Goal: Task Accomplishment & Management: Use online tool/utility

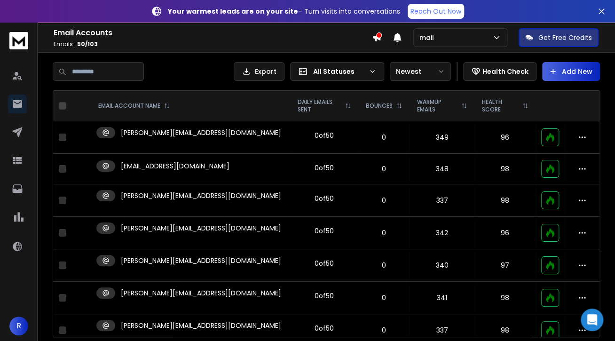
click at [570, 66] on button "Add New" at bounding box center [571, 71] width 58 height 19
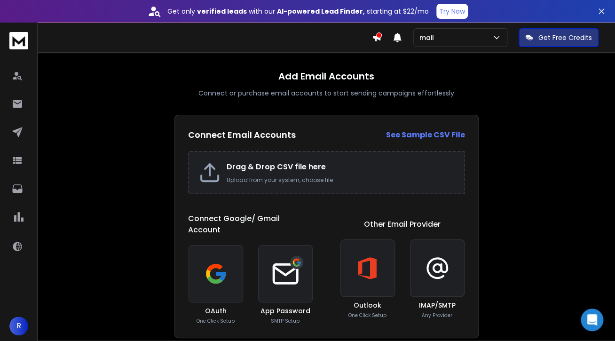
click at [288, 167] on h2 "Drag & Drop CSV file here" at bounding box center [340, 166] width 228 height 11
type input "**********"
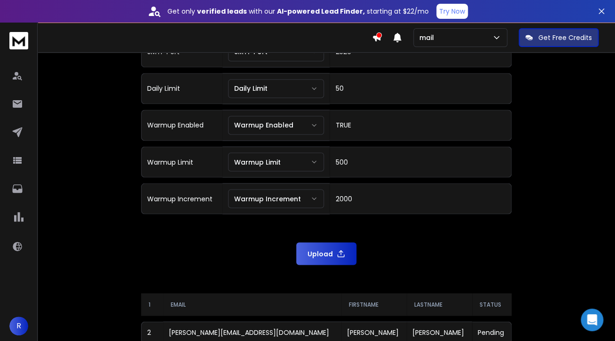
scroll to position [564, 0]
click at [323, 248] on p "Upload" at bounding box center [319, 252] width 25 height 9
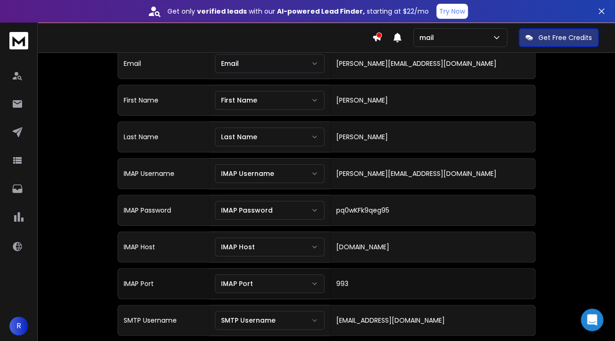
scroll to position [0, 0]
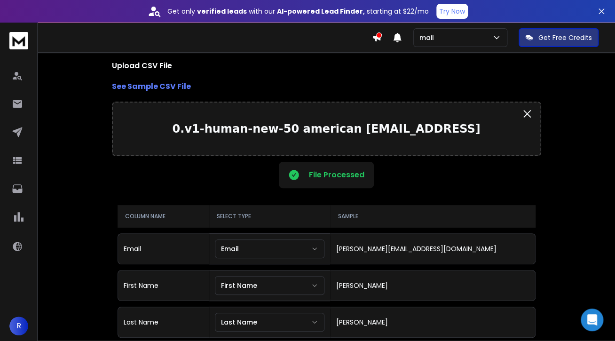
click at [532, 114] on icon at bounding box center [526, 113] width 11 height 11
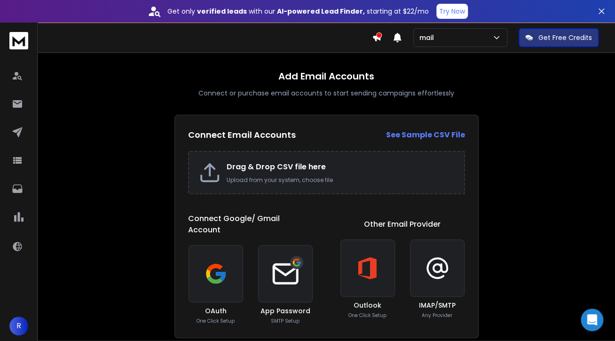
drag, startPoint x: 553, startPoint y: 159, endPoint x: 556, endPoint y: 164, distance: 6.4
click at [556, 164] on div "Add Email Accounts Connect or purchase email accounts to start sending campaign…" at bounding box center [326, 213] width 577 height 287
